Goal: Task Accomplishment & Management: Manage account settings

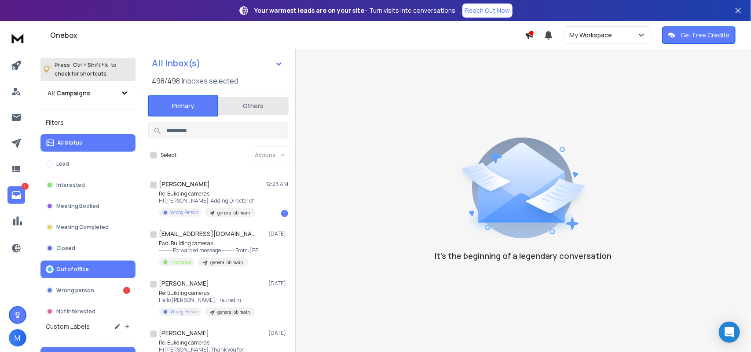
scroll to position [154, 0]
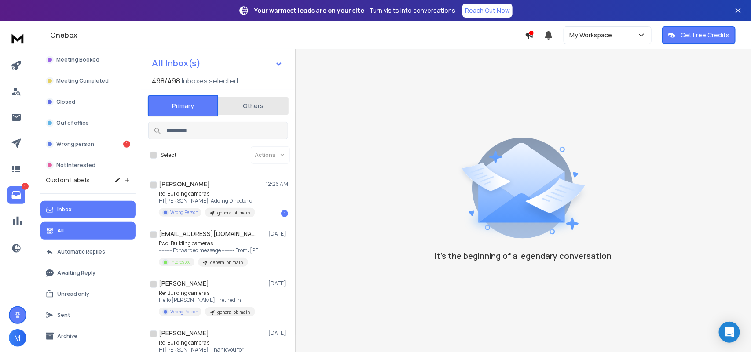
click at [60, 222] on button "All" at bounding box center [87, 231] width 95 height 18
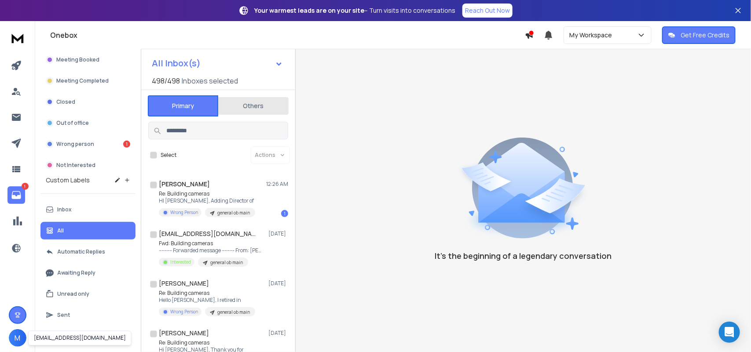
click at [13, 341] on span "M" at bounding box center [18, 338] width 18 height 18
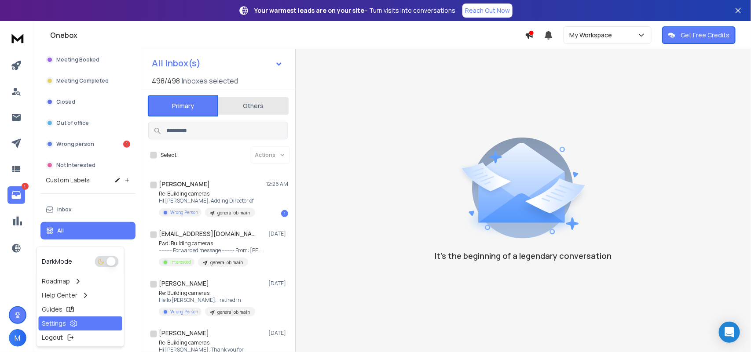
click at [59, 320] on p "Settings" at bounding box center [54, 323] width 24 height 9
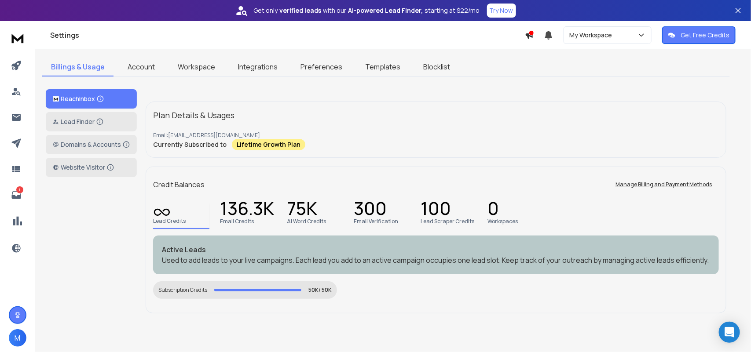
click at [439, 65] on link "Blocklist" at bounding box center [436, 67] width 44 height 18
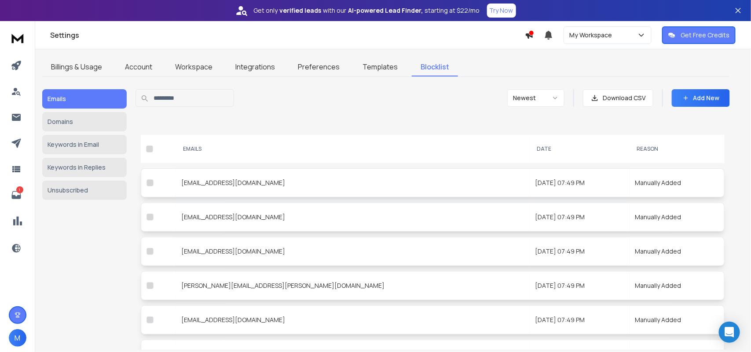
click at [711, 97] on p "Add New" at bounding box center [706, 98] width 26 height 9
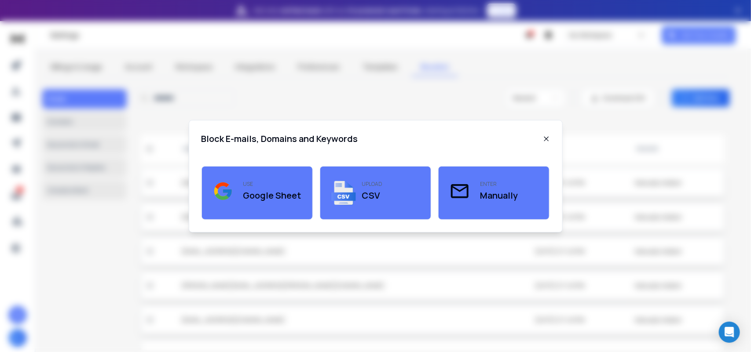
click at [366, 208] on div "upload CSV" at bounding box center [375, 193] width 111 height 54
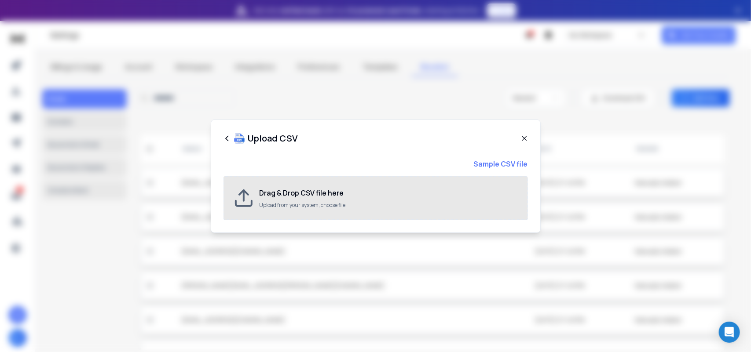
click at [366, 198] on div "Drag & Drop CSV file here Upload from your system, choose file" at bounding box center [388, 198] width 259 height 21
type input "**********"
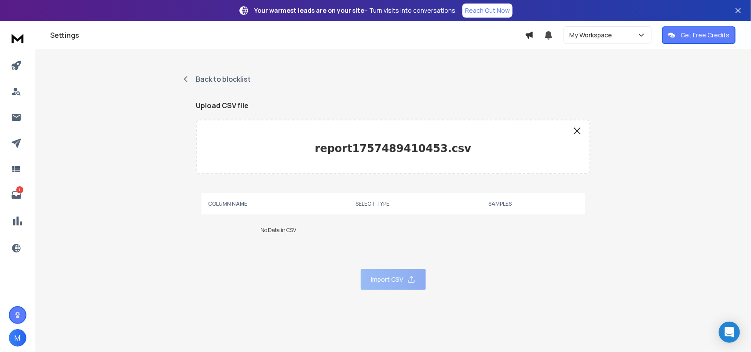
click at [371, 201] on th "SELECT TYPE" at bounding box center [414, 203] width 133 height 21
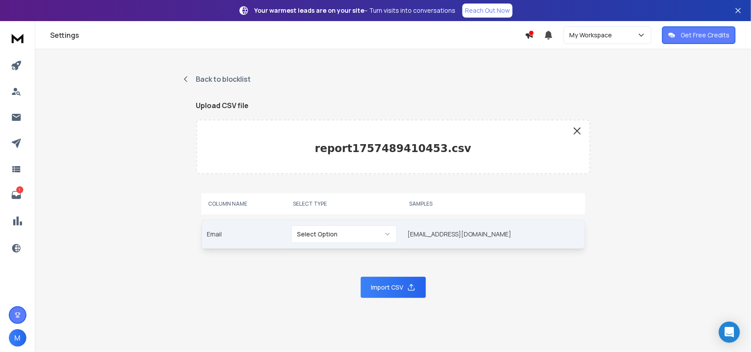
click at [361, 236] on button "Select Option" at bounding box center [344, 235] width 106 height 18
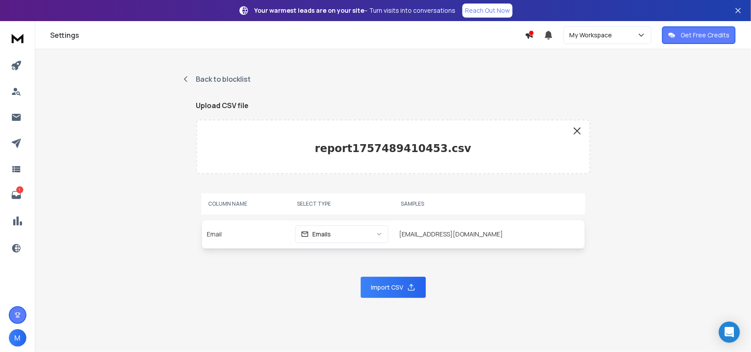
click at [383, 286] on button "Import CSV" at bounding box center [393, 287] width 65 height 21
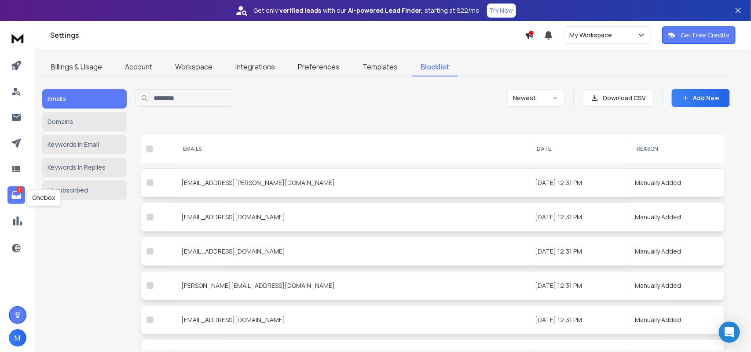
click at [15, 195] on icon at bounding box center [16, 195] width 11 height 11
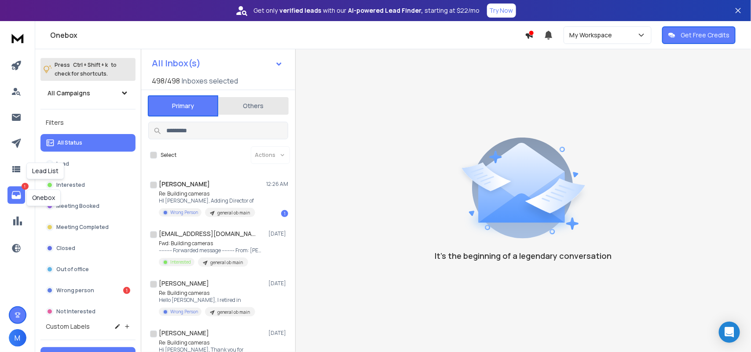
click at [16, 195] on icon at bounding box center [16, 195] width 11 height 11
